Goal: Task Accomplishment & Management: Manage account settings

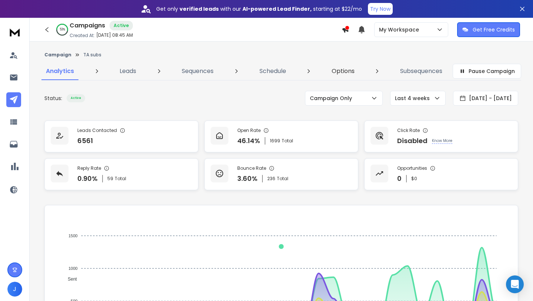
click at [339, 75] on p "Options" at bounding box center [343, 71] width 23 height 9
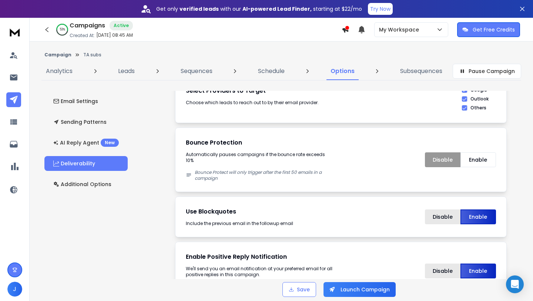
scroll to position [1248, 0]
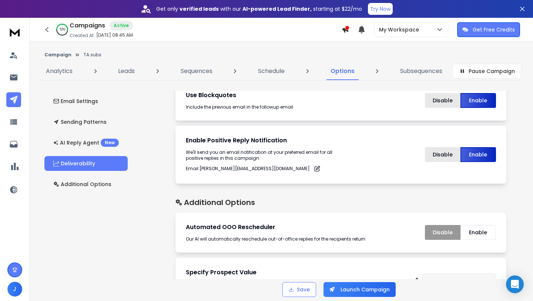
click at [447, 155] on button "Disable" at bounding box center [443, 154] width 36 height 15
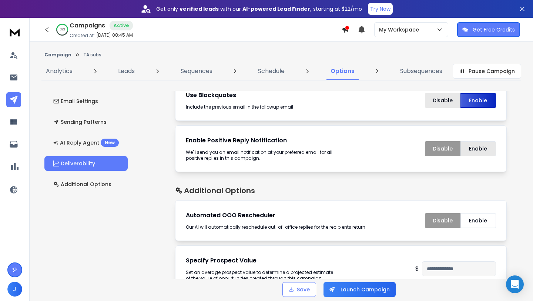
click at [470, 142] on button "Enable" at bounding box center [479, 148] width 36 height 15
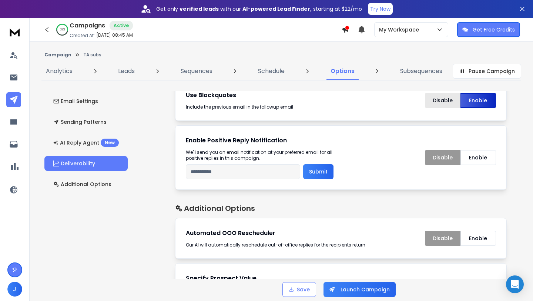
click at [228, 170] on input "email" at bounding box center [243, 171] width 114 height 15
type input "**********"
click at [320, 164] on button "Submit" at bounding box center [318, 171] width 30 height 15
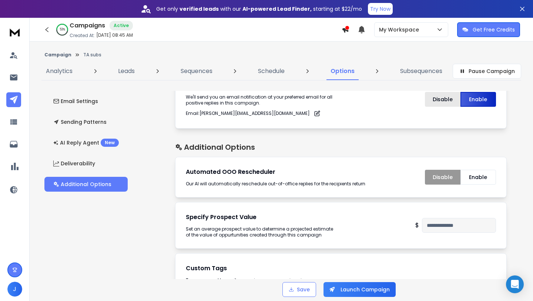
scroll to position [1420, 0]
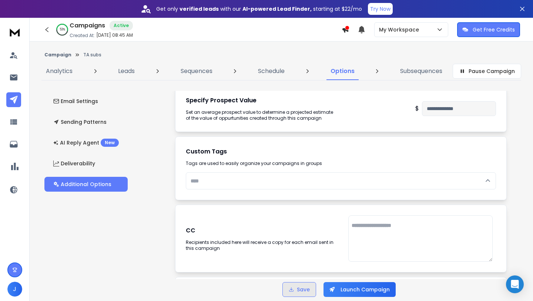
click at [285, 291] on button "Save" at bounding box center [300, 289] width 34 height 15
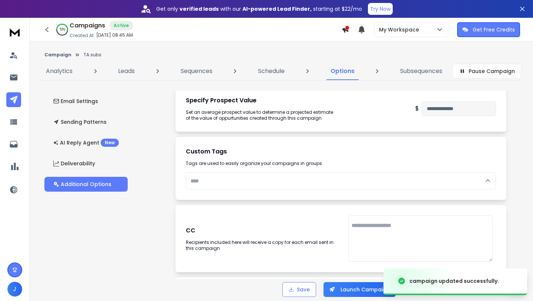
click at [363, 292] on button "Launch Campaign" at bounding box center [360, 289] width 72 height 15
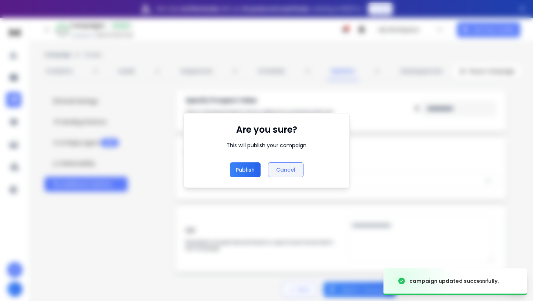
click at [242, 179] on div "Are you sure? This will publish your campaign Publish Cancel" at bounding box center [266, 150] width 167 height 75
click at [247, 170] on button "Publish" at bounding box center [245, 169] width 31 height 15
